Goal: Information Seeking & Learning: Check status

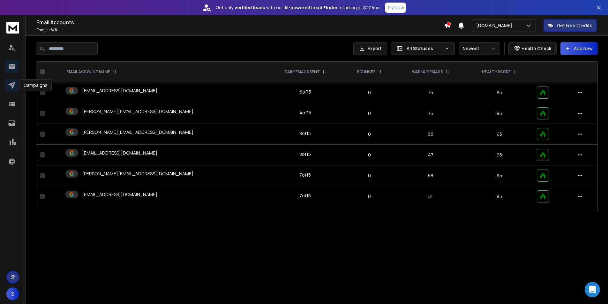
click at [14, 88] on icon at bounding box center [12, 85] width 8 height 8
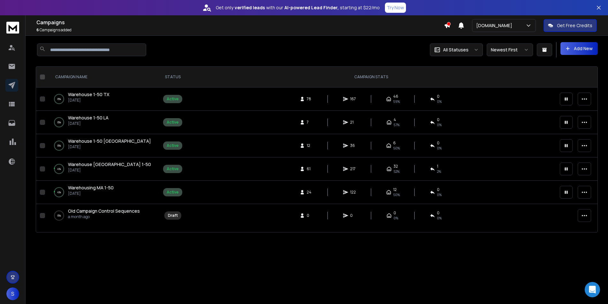
click at [84, 93] on span "Warehouse 1-50 TX" at bounding box center [89, 94] width 42 height 6
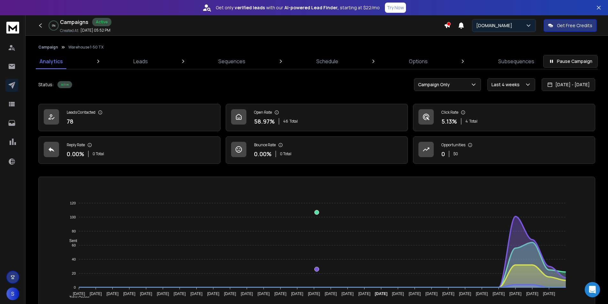
click at [526, 28] on div "[DOMAIN_NAME]" at bounding box center [504, 25] width 56 height 6
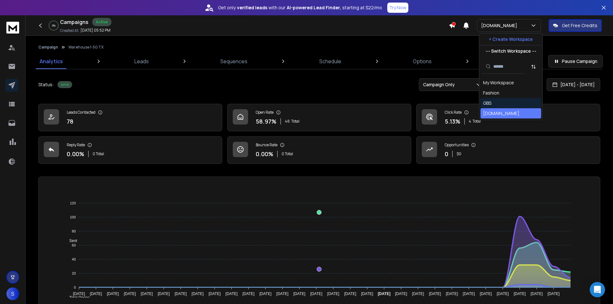
click at [506, 101] on div "GBS" at bounding box center [511, 103] width 61 height 10
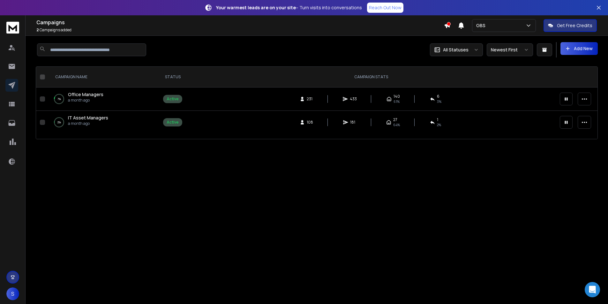
click at [90, 95] on span "Office Managers" at bounding box center [85, 94] width 35 height 6
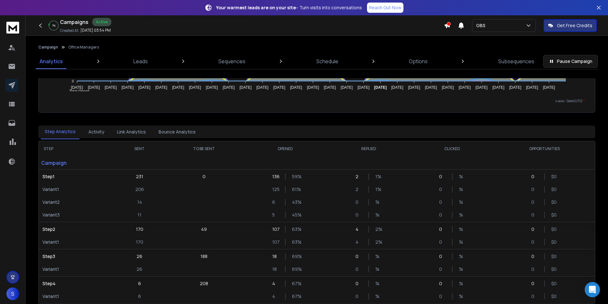
scroll to position [206, 0]
click at [530, 21] on button "GBS" at bounding box center [504, 25] width 64 height 13
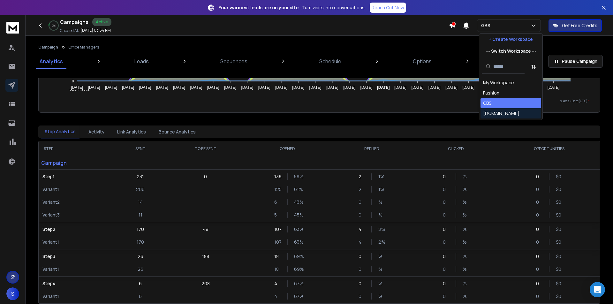
click at [496, 114] on div "[DOMAIN_NAME]" at bounding box center [501, 113] width 36 height 6
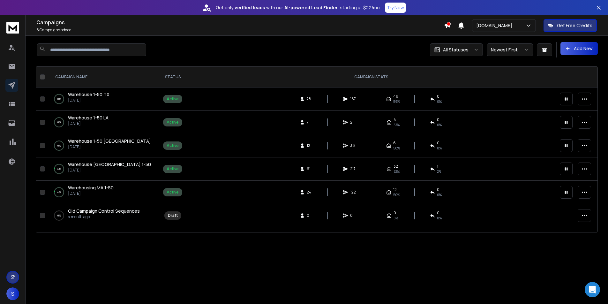
click at [110, 95] on div "0 % Warehouse 1-50 TX 4 days ago" at bounding box center [103, 98] width 99 height 15
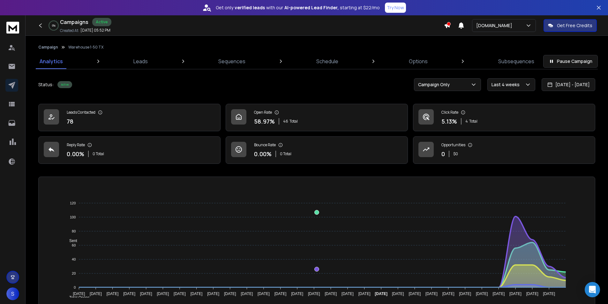
click at [55, 48] on button "Campaign" at bounding box center [48, 47] width 20 height 5
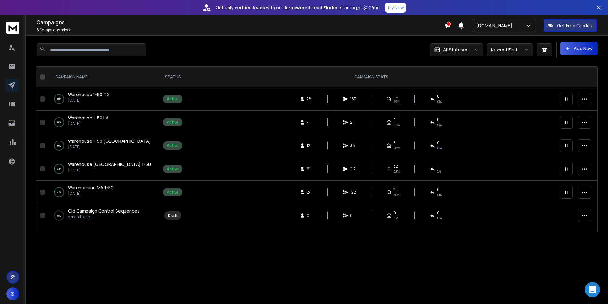
click at [100, 142] on span "Warehouse 1-50 [GEOGRAPHIC_DATA]" at bounding box center [109, 141] width 83 height 6
click at [100, 165] on span "Warehouse [GEOGRAPHIC_DATA] 1-50" at bounding box center [109, 164] width 83 height 6
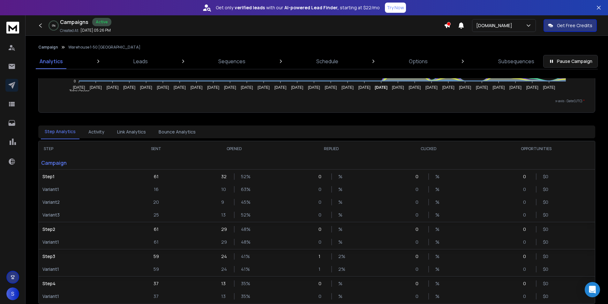
scroll to position [206, 0]
